Goal: Task Accomplishment & Management: Manage account settings

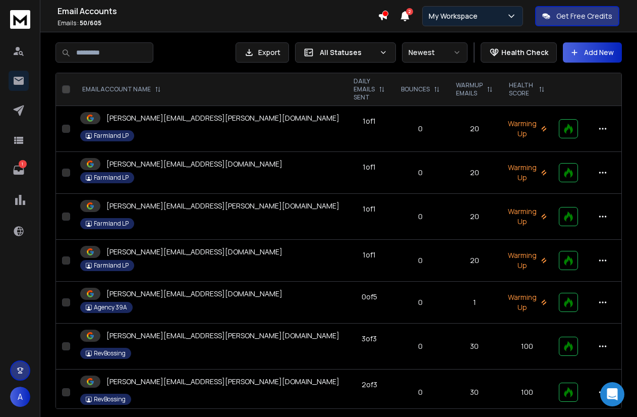
click at [512, 16] on icon "button" at bounding box center [511, 16] width 10 height 10
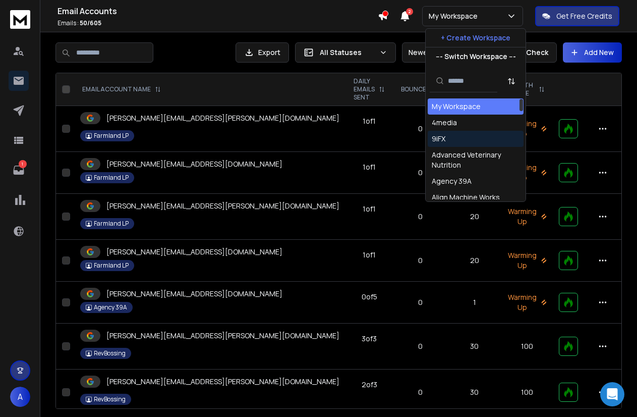
click at [460, 136] on div "9iFX" at bounding box center [476, 139] width 96 height 16
